Goal: Task Accomplishment & Management: Manage account settings

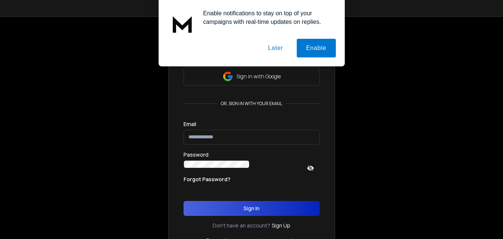
click at [281, 48] on button "Later" at bounding box center [276, 48] width 34 height 19
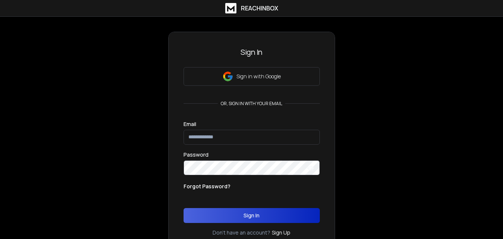
click at [212, 134] on input "email" at bounding box center [252, 137] width 136 height 15
paste input "**********"
type input "**********"
click at [251, 217] on button "Sign In" at bounding box center [252, 215] width 136 height 15
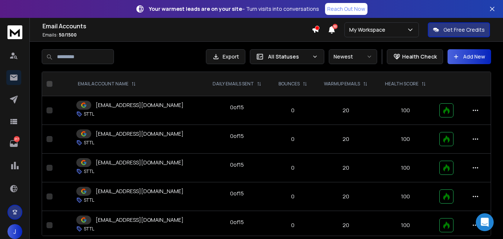
click at [474, 62] on button "Add New" at bounding box center [470, 56] width 44 height 15
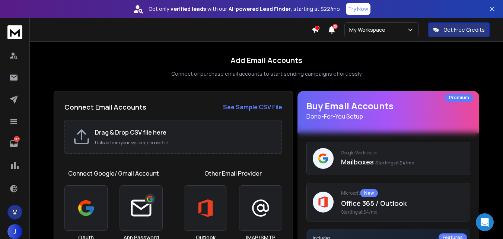
click at [97, 195] on div at bounding box center [85, 207] width 43 height 45
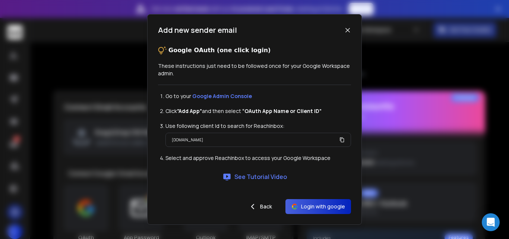
click at [311, 204] on button "Login with google" at bounding box center [318, 206] width 66 height 15
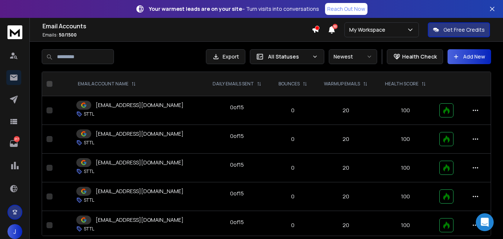
click at [466, 58] on button "Add New" at bounding box center [470, 56] width 44 height 15
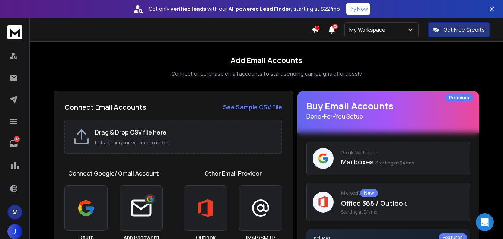
click at [102, 209] on div at bounding box center [85, 207] width 43 height 45
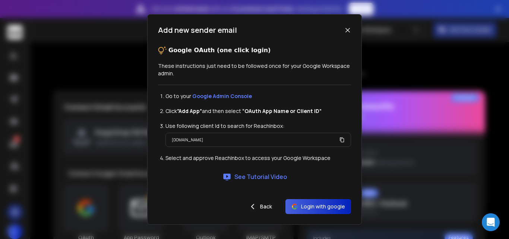
click at [315, 205] on button "Login with google" at bounding box center [318, 206] width 66 height 15
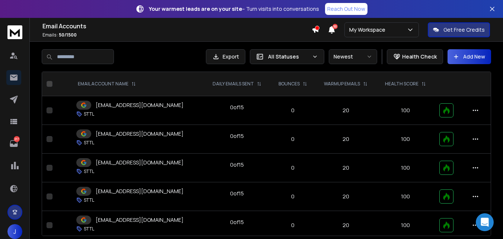
click at [478, 64] on div "Export All Statuses Newest Health Check Add New EMAIL ACCOUNT NAME DAILY EMAILS…" at bounding box center [267, 142] width 450 height 187
click at [465, 61] on button "Add New" at bounding box center [470, 56] width 44 height 15
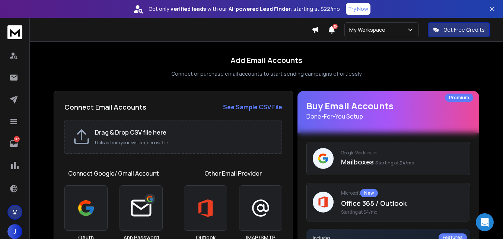
click at [90, 190] on div at bounding box center [85, 207] width 43 height 45
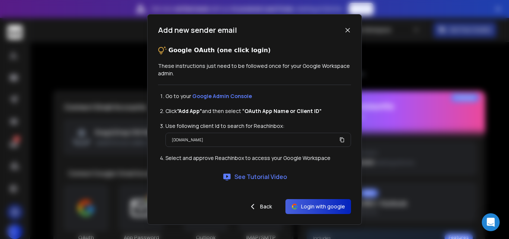
click at [326, 208] on button "Login with google" at bounding box center [318, 206] width 66 height 15
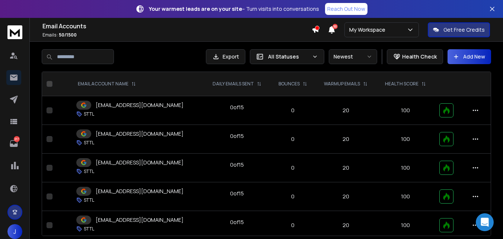
click at [478, 58] on button "Add New" at bounding box center [470, 56] width 44 height 15
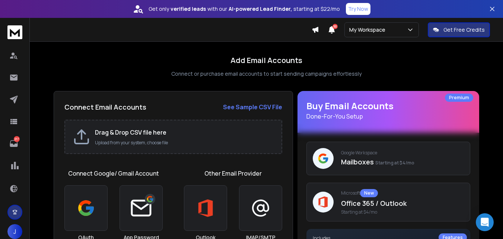
click at [99, 205] on div at bounding box center [85, 207] width 43 height 45
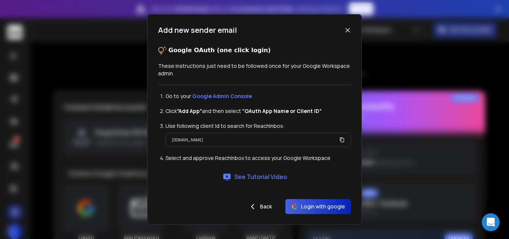
click at [334, 203] on button "Login with google" at bounding box center [318, 206] width 66 height 15
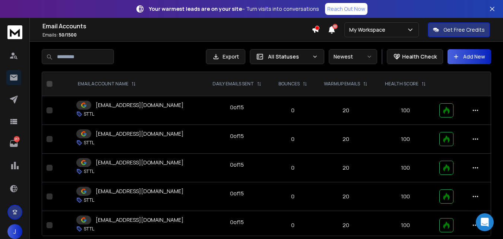
click at [475, 59] on button "Add New" at bounding box center [470, 56] width 44 height 15
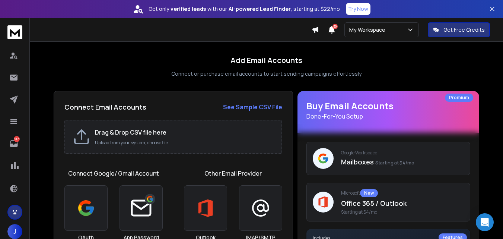
click at [80, 196] on div at bounding box center [85, 207] width 43 height 45
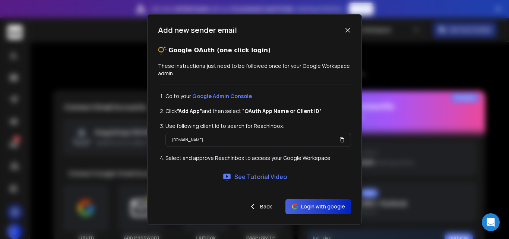
click at [306, 207] on button "Login with google" at bounding box center [318, 206] width 66 height 15
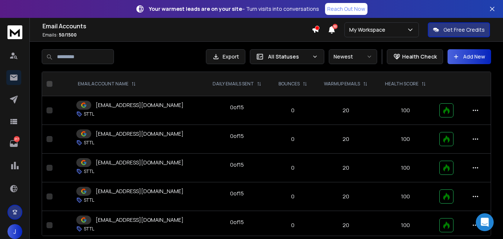
click at [477, 57] on button "Add New" at bounding box center [470, 56] width 44 height 15
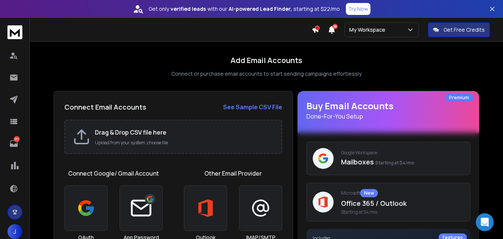
click at [77, 231] on div "OAuth One Click Setup" at bounding box center [85, 216] width 43 height 63
click at [88, 213] on icon at bounding box center [85, 212] width 12 height 6
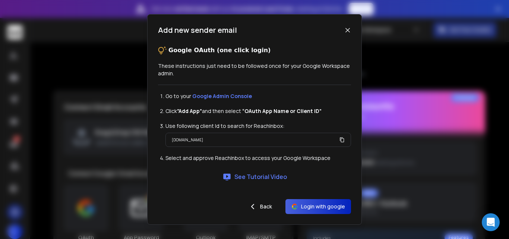
click at [318, 209] on button "Login with google" at bounding box center [318, 206] width 66 height 15
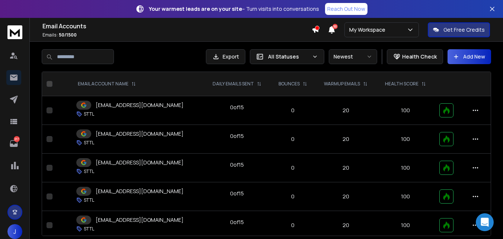
click at [478, 51] on button "Add New" at bounding box center [470, 56] width 44 height 15
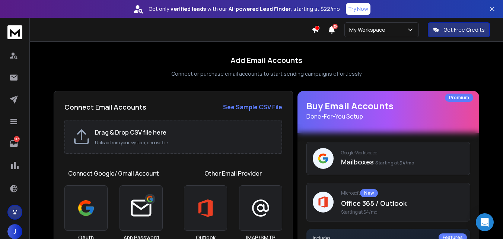
click at [95, 208] on icon at bounding box center [86, 208] width 19 height 22
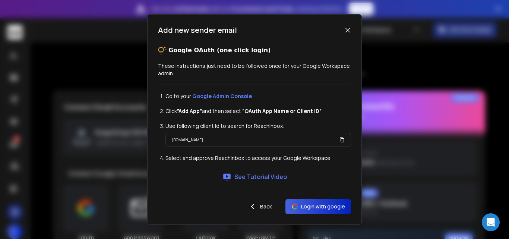
click at [311, 203] on button "Login with google" at bounding box center [318, 206] width 66 height 15
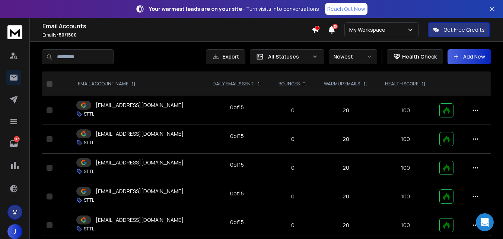
click at [475, 55] on button "Add New" at bounding box center [470, 56] width 44 height 15
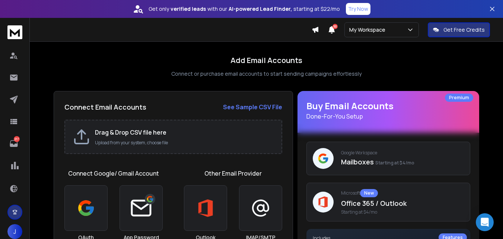
click at [92, 210] on icon at bounding box center [90, 209] width 8 height 7
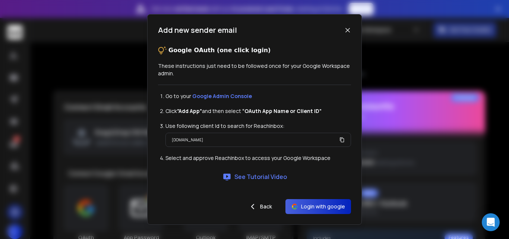
click at [324, 207] on button "Login with google" at bounding box center [318, 206] width 66 height 15
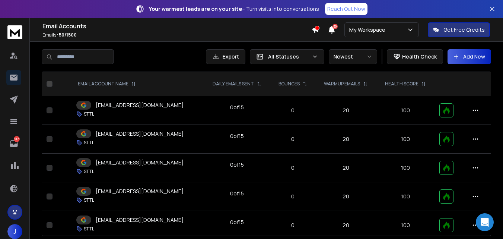
click at [473, 54] on button "Add New" at bounding box center [470, 56] width 44 height 15
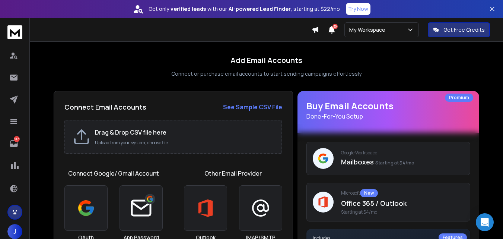
click at [88, 209] on icon at bounding box center [90, 209] width 8 height 7
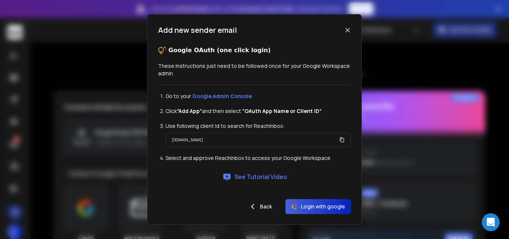
click at [327, 203] on button "Login with google" at bounding box center [318, 206] width 66 height 15
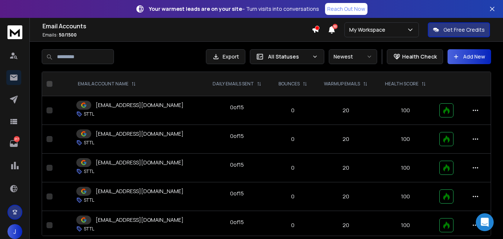
click at [469, 64] on div "Export All Statuses Newest Health Check Add New EMAIL ACCOUNT NAME DAILY EMAILS…" at bounding box center [267, 142] width 450 height 187
click at [470, 61] on button "Add New" at bounding box center [470, 56] width 44 height 15
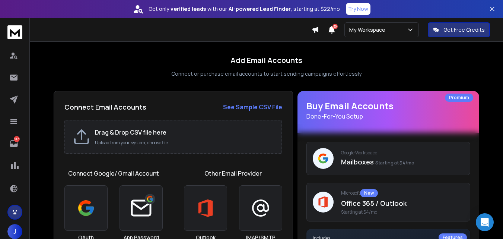
click at [92, 199] on icon at bounding box center [86, 208] width 19 height 22
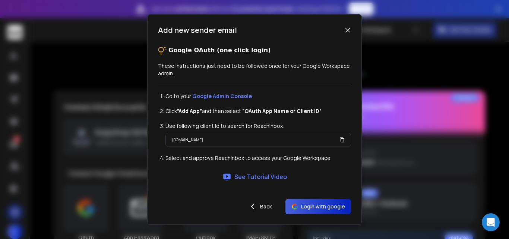
click at [305, 201] on button "Login with google" at bounding box center [318, 206] width 66 height 15
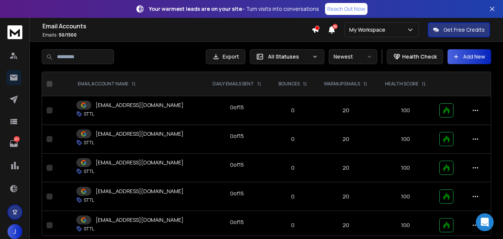
click at [472, 55] on button "Add New" at bounding box center [470, 56] width 44 height 15
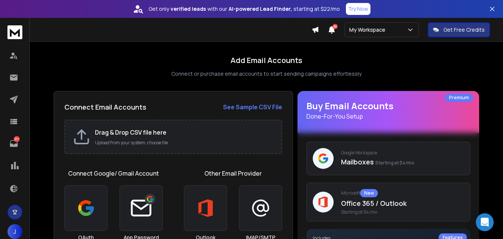
click at [86, 207] on icon at bounding box center [86, 208] width 19 height 22
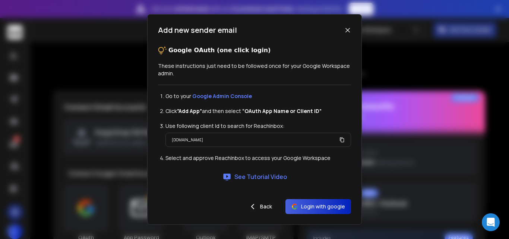
click at [316, 203] on button "Login with google" at bounding box center [318, 206] width 66 height 15
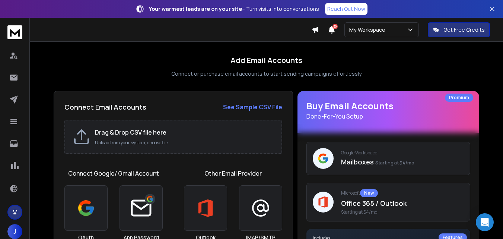
click at [87, 203] on icon at bounding box center [85, 203] width 12 height 6
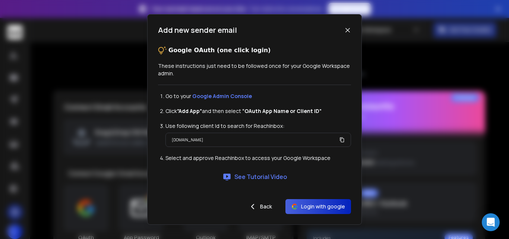
click at [326, 202] on button "Login with google" at bounding box center [318, 206] width 66 height 15
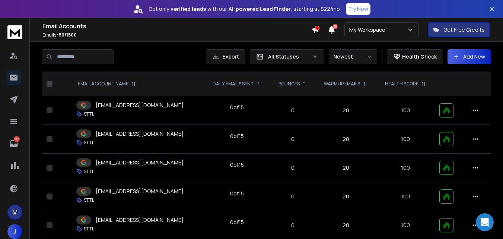
click at [472, 59] on button "Add New" at bounding box center [470, 56] width 44 height 15
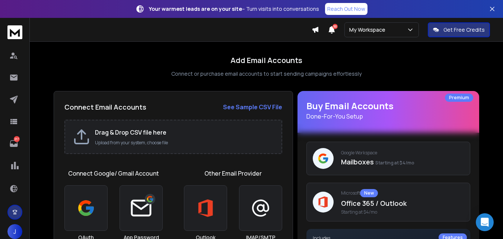
click at [92, 203] on icon at bounding box center [86, 208] width 19 height 22
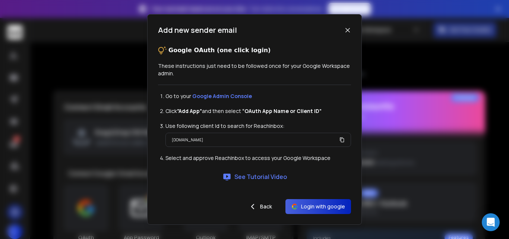
click at [320, 203] on button "Login with google" at bounding box center [318, 206] width 66 height 15
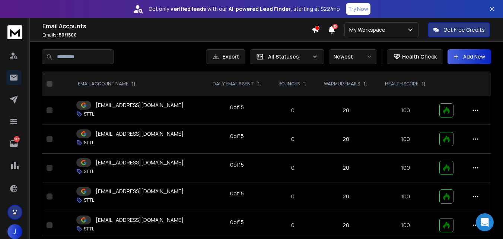
click at [471, 60] on button "Add New" at bounding box center [470, 56] width 44 height 15
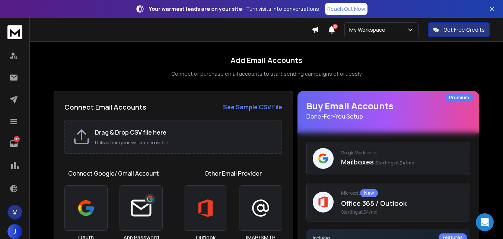
click at [78, 202] on icon at bounding box center [86, 208] width 19 height 22
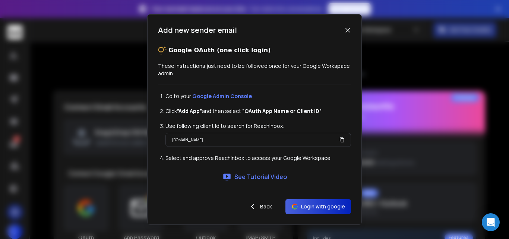
click at [320, 199] on button "Login with google" at bounding box center [318, 206] width 66 height 15
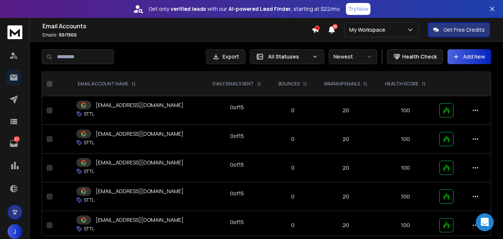
click at [476, 59] on button "Add New" at bounding box center [470, 56] width 44 height 15
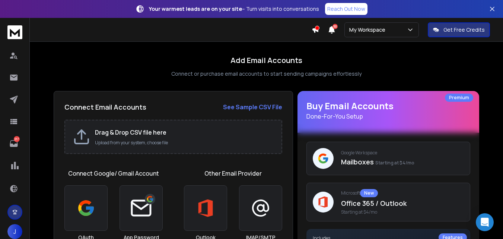
click at [82, 218] on icon at bounding box center [86, 208] width 19 height 22
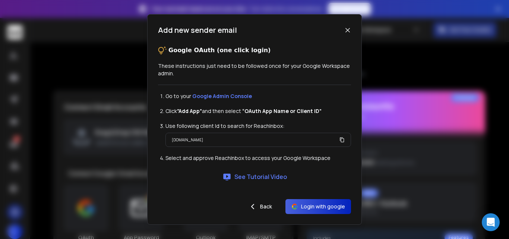
click at [333, 205] on button "Login with google" at bounding box center [318, 206] width 66 height 15
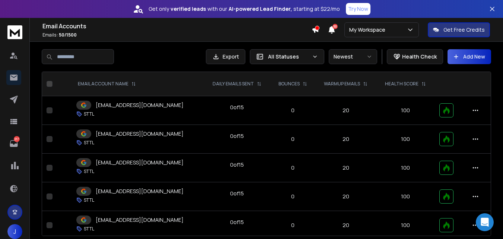
click at [474, 62] on button "Add New" at bounding box center [470, 56] width 44 height 15
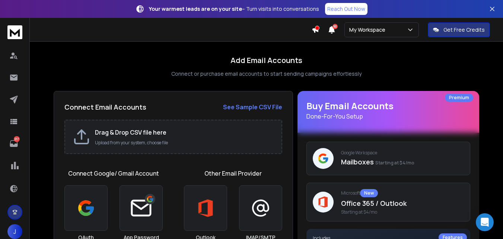
click at [92, 204] on icon at bounding box center [86, 208] width 19 height 22
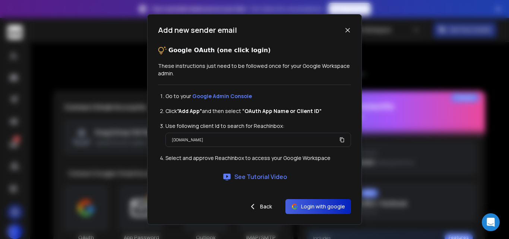
click at [323, 203] on button "Login with google" at bounding box center [318, 206] width 66 height 15
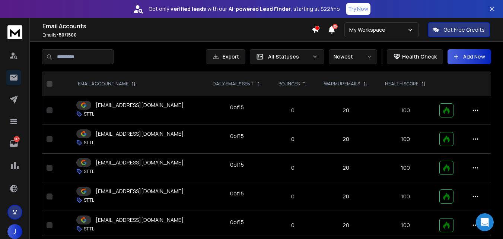
click at [478, 60] on button "Add New" at bounding box center [470, 56] width 44 height 15
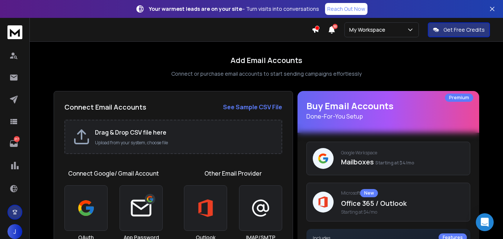
click at [78, 202] on icon at bounding box center [86, 208] width 19 height 22
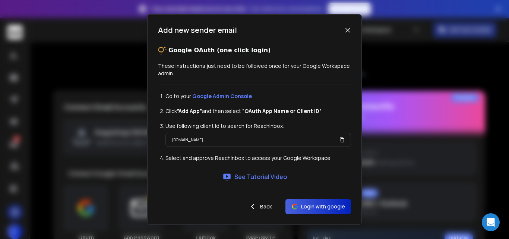
click at [318, 211] on button "Login with google" at bounding box center [318, 206] width 66 height 15
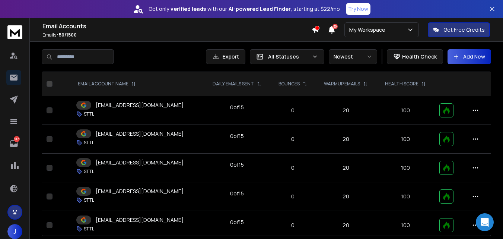
click at [474, 61] on button "Add New" at bounding box center [470, 56] width 44 height 15
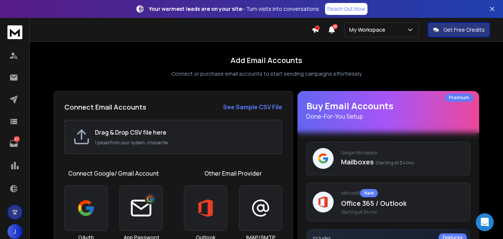
click at [98, 207] on div at bounding box center [85, 207] width 43 height 45
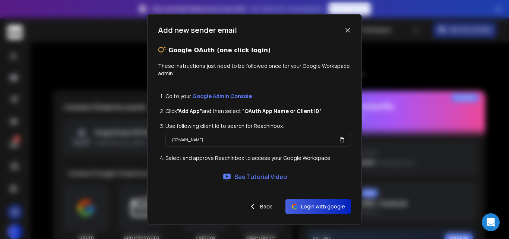
click at [326, 207] on button "Login with google" at bounding box center [318, 206] width 66 height 15
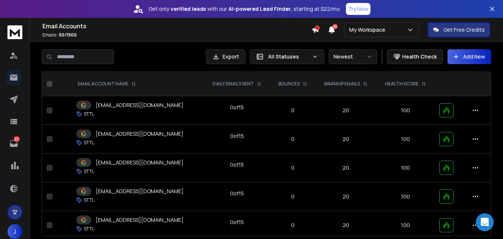
click at [481, 60] on button "Add New" at bounding box center [470, 56] width 44 height 15
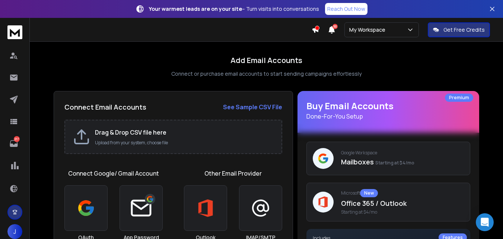
click at [90, 219] on icon at bounding box center [86, 208] width 19 height 22
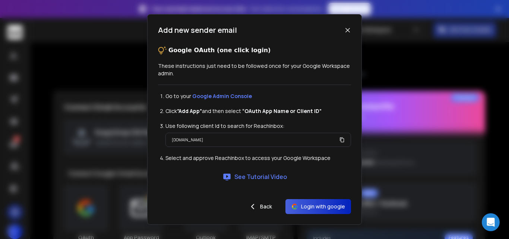
click at [309, 205] on button "Login with google" at bounding box center [318, 206] width 66 height 15
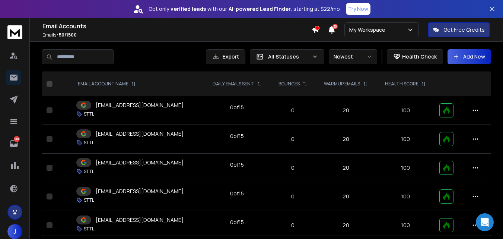
click at [470, 60] on button "Add New" at bounding box center [470, 56] width 44 height 15
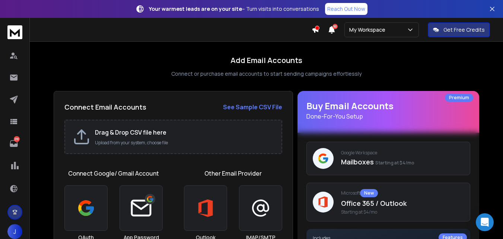
click at [95, 203] on icon at bounding box center [86, 208] width 19 height 22
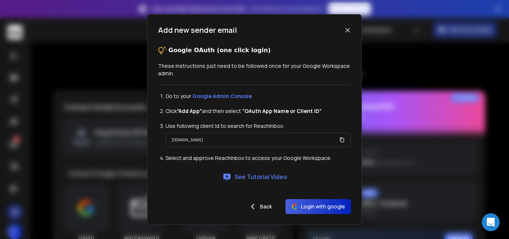
click at [311, 205] on button "Login with google" at bounding box center [318, 206] width 66 height 15
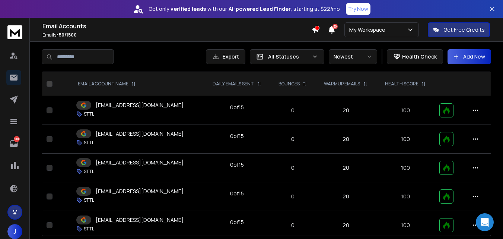
click at [475, 61] on button "Add New" at bounding box center [470, 56] width 44 height 15
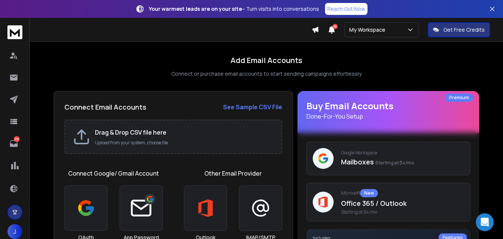
click at [89, 203] on icon at bounding box center [85, 203] width 12 height 6
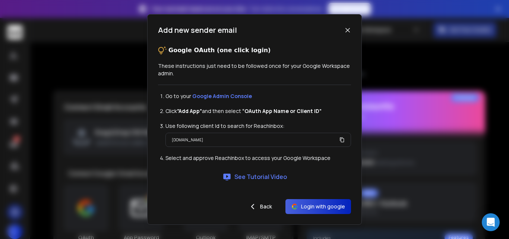
click at [307, 203] on button "Login with google" at bounding box center [318, 206] width 66 height 15
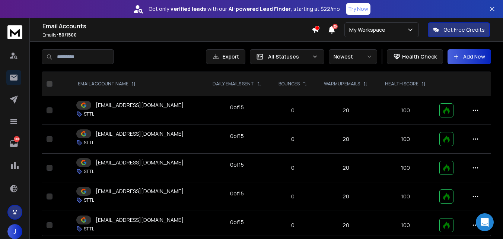
click at [479, 57] on button "Add New" at bounding box center [470, 56] width 44 height 15
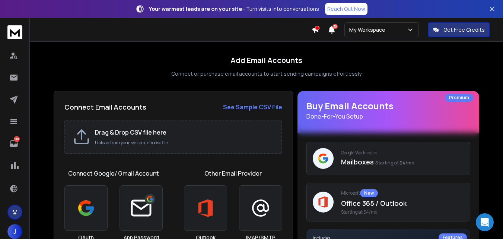
click at [90, 206] on icon at bounding box center [90, 209] width 8 height 7
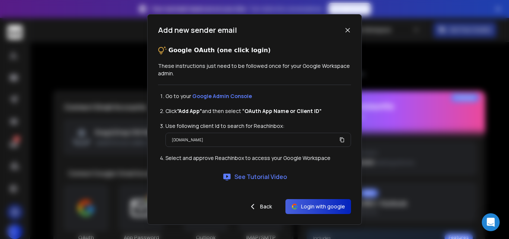
click at [319, 202] on button "Login with google" at bounding box center [318, 206] width 66 height 15
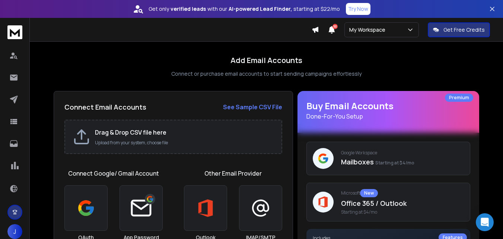
click at [95, 214] on icon at bounding box center [86, 208] width 19 height 22
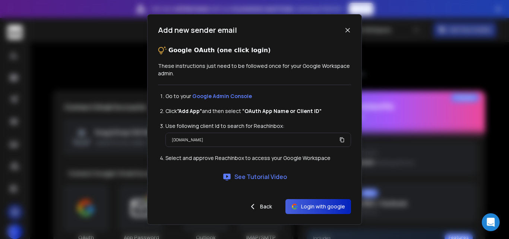
click at [297, 208] on icon at bounding box center [296, 207] width 3 height 3
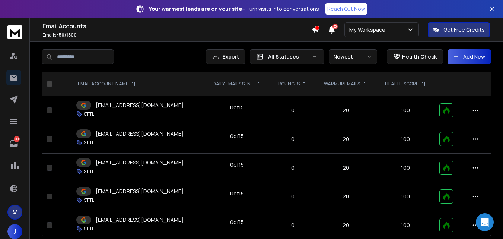
click at [480, 61] on button "Add New" at bounding box center [470, 56] width 44 height 15
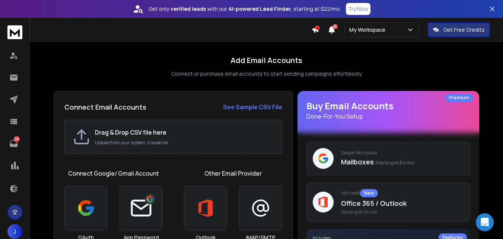
click at [92, 206] on icon at bounding box center [90, 209] width 8 height 7
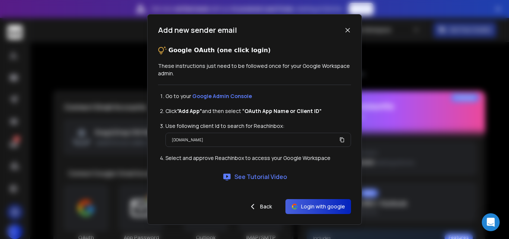
click at [317, 205] on button "Login with google" at bounding box center [318, 206] width 66 height 15
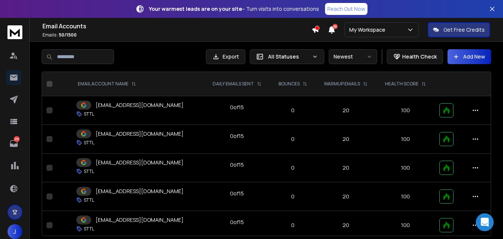
click at [474, 56] on button "Add New" at bounding box center [470, 56] width 44 height 15
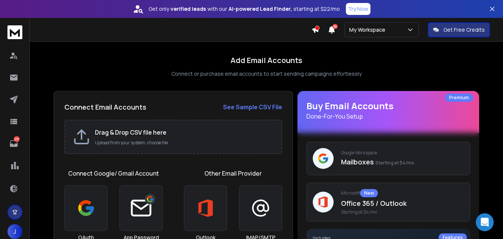
click at [78, 200] on icon at bounding box center [86, 208] width 19 height 22
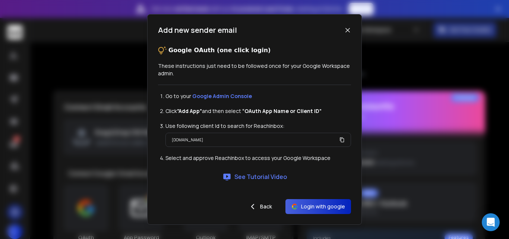
click at [314, 203] on button "Login with google" at bounding box center [318, 206] width 66 height 15
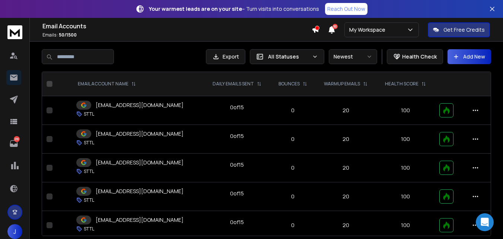
click at [480, 53] on button "Add New" at bounding box center [470, 56] width 44 height 15
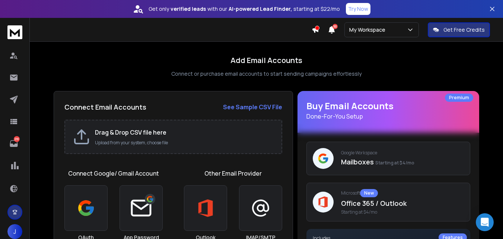
click at [86, 214] on icon at bounding box center [85, 212] width 12 height 6
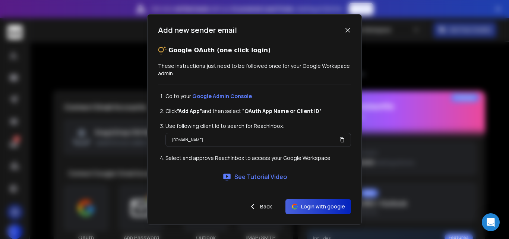
click at [324, 199] on button "Login with google" at bounding box center [318, 206] width 66 height 15
